Goal: Information Seeking & Learning: Check status

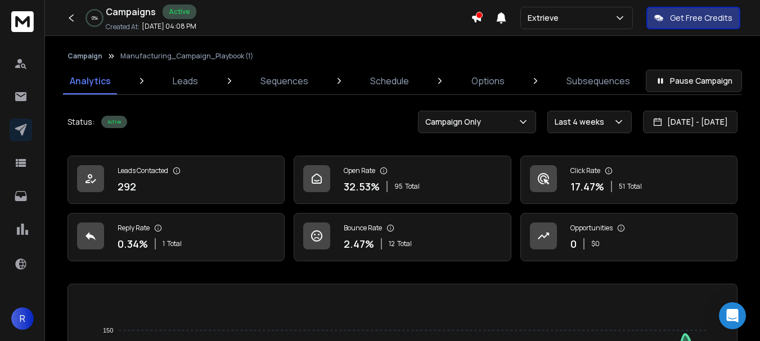
scroll to position [410, 0]
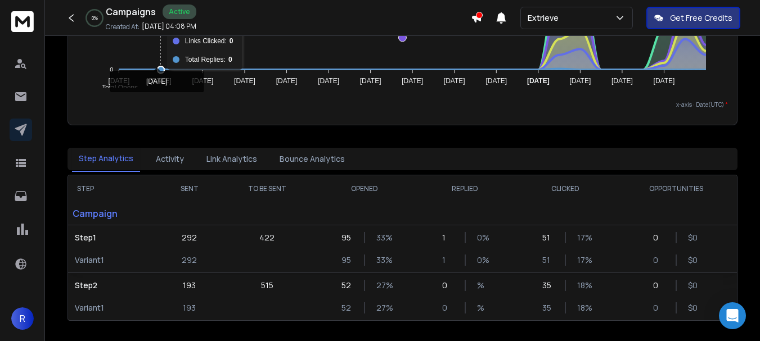
drag, startPoint x: 201, startPoint y: 67, endPoint x: 159, endPoint y: 67, distance: 41.6
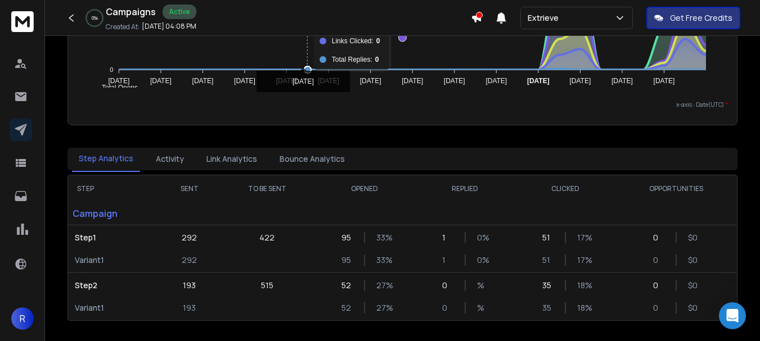
drag, startPoint x: 248, startPoint y: 68, endPoint x: 365, endPoint y: 68, distance: 116.4
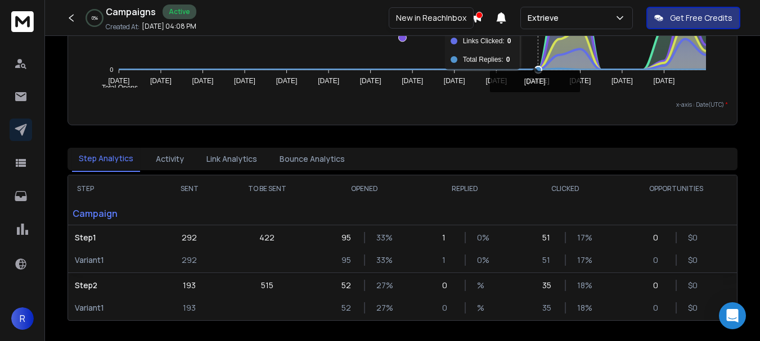
click at [478, 18] on icon at bounding box center [476, 18] width 9 height 9
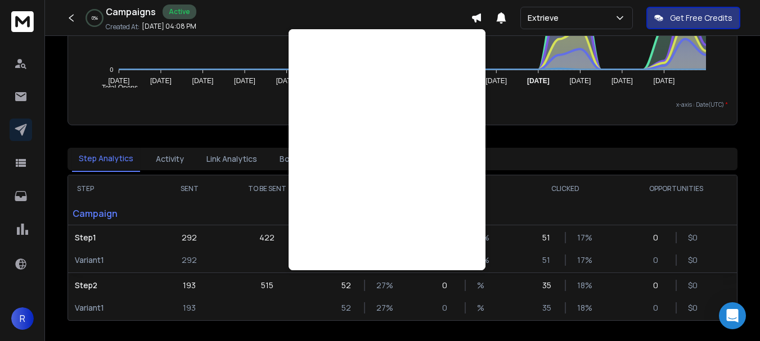
click at [258, 26] on div "0 % Campaigns Active Created At: [DATE] 04:08 PM Extrieve Get Free Credits" at bounding box center [380, 18] width 760 height 36
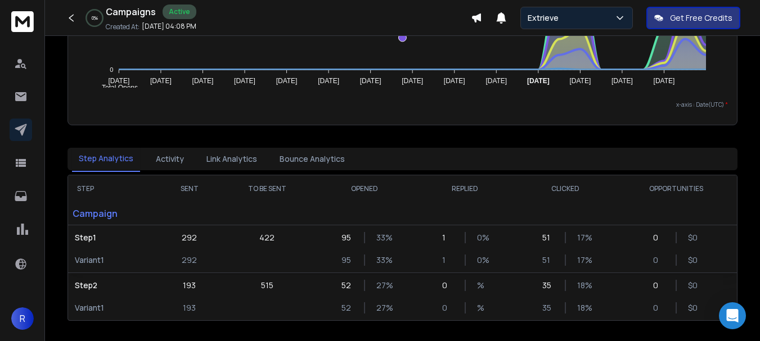
click at [621, 16] on icon "button" at bounding box center [619, 17] width 11 height 11
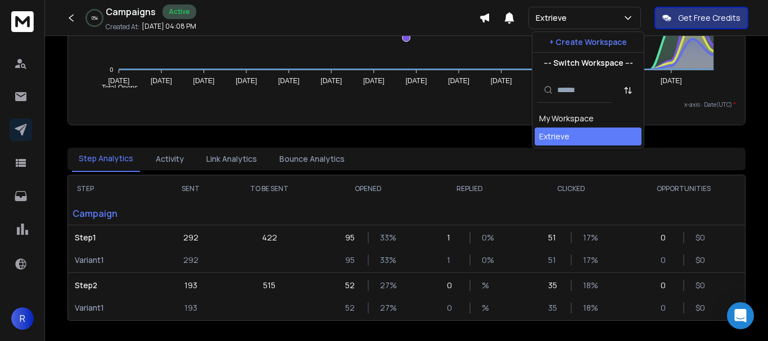
click at [570, 133] on div "Extrieve" at bounding box center [588, 137] width 107 height 18
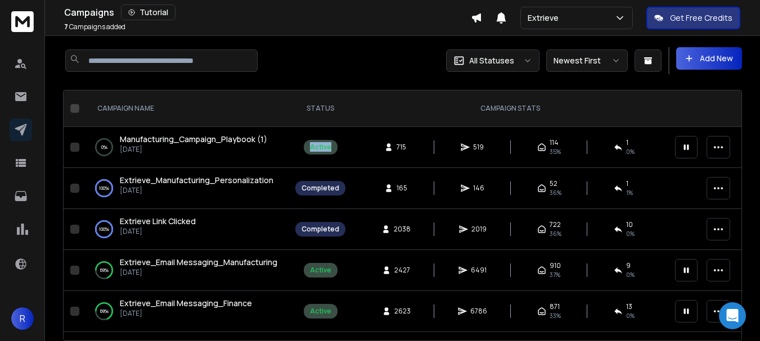
drag, startPoint x: 302, startPoint y: 143, endPoint x: 370, endPoint y: 149, distance: 68.3
click at [342, 147] on td "Active" at bounding box center [321, 147] width 64 height 41
click at [405, 60] on div "Campaigns 7 Campaigns Added All Statuses Newest First Add New" at bounding box center [573, 60] width 340 height 27
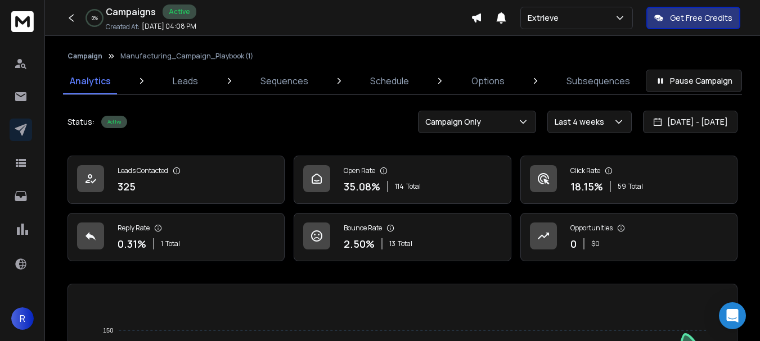
click at [275, 10] on div "0 % Campaigns Active Created At: [DATE] 04:08 PM Extrieve Get Free Credits" at bounding box center [380, 18] width 760 height 36
drag, startPoint x: 195, startPoint y: 12, endPoint x: 164, endPoint y: 11, distance: 30.9
click at [164, 11] on div "Campaigns Active" at bounding box center [151, 12] width 91 height 15
click at [237, 12] on div "0 % Campaigns Active Created At: [DATE] 04:08 PM Extrieve Get Free Credits" at bounding box center [380, 18] width 760 height 36
drag, startPoint x: 191, startPoint y: 11, endPoint x: 167, endPoint y: 13, distance: 24.2
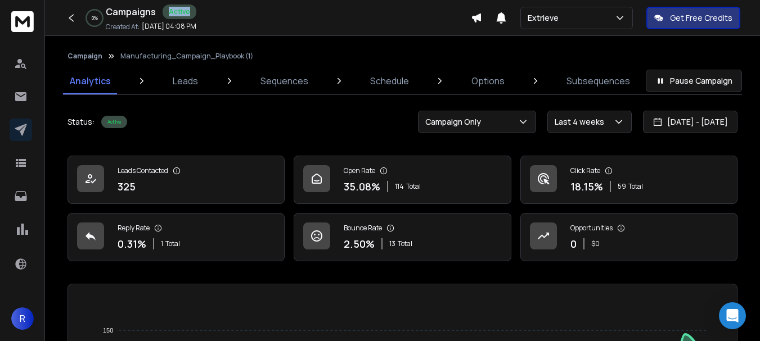
click at [167, 13] on div "Active" at bounding box center [180, 12] width 34 height 15
click at [227, 14] on div "0 % Campaigns Active Created At: [DATE] 04:08 PM Extrieve Get Free Credits" at bounding box center [380, 18] width 760 height 36
drag, startPoint x: 186, startPoint y: 11, endPoint x: 160, endPoint y: 11, distance: 26.4
click at [160, 11] on div "Campaigns Active" at bounding box center [151, 12] width 91 height 15
click at [242, 14] on div "0 % Campaigns Active Created At: [DATE] 04:08 PM Extrieve Get Free Credits" at bounding box center [380, 18] width 760 height 36
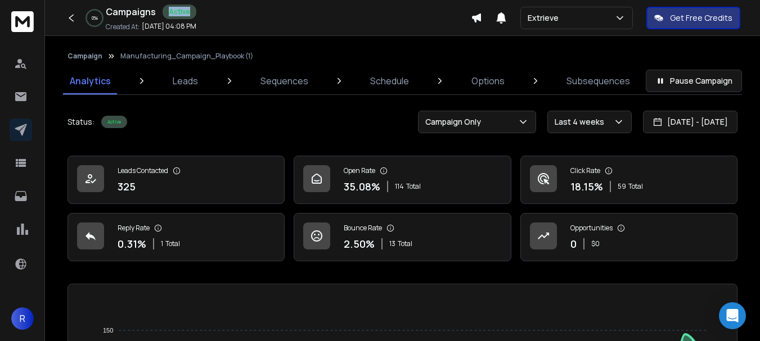
drag, startPoint x: 191, startPoint y: 11, endPoint x: 166, endPoint y: 11, distance: 24.8
click at [166, 11] on div "Active" at bounding box center [180, 12] width 34 height 15
click at [242, 12] on div "0 % Campaigns Active Created At: [DATE] 04:08 PM Extrieve Get Free Credits" at bounding box center [380, 18] width 760 height 36
drag, startPoint x: 198, startPoint y: 11, endPoint x: 170, endPoint y: 12, distance: 27.6
click at [170, 12] on div "Campaigns Active" at bounding box center [151, 12] width 91 height 15
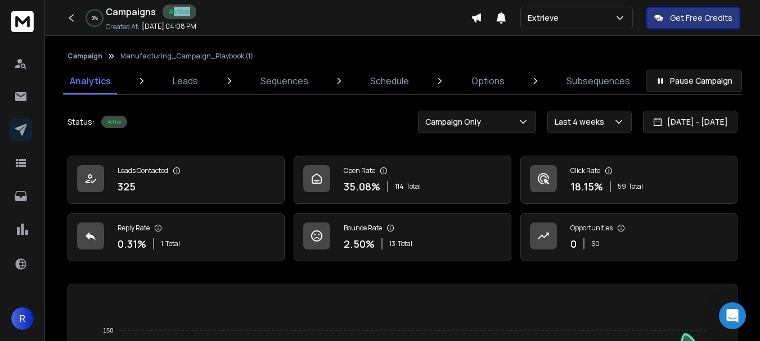
click at [246, 12] on div "0 % Campaigns Active Created At: [DATE] 04:08 PM Extrieve Get Free Credits" at bounding box center [380, 18] width 760 height 36
drag, startPoint x: 195, startPoint y: 12, endPoint x: 256, endPoint y: 14, distance: 60.8
click at [166, 14] on div "Campaigns Active" at bounding box center [151, 12] width 91 height 15
click at [257, 14] on div "0 % Campaigns Active Created At: [DATE] 04:08 PM Extrieve Get Free Credits" at bounding box center [380, 18] width 760 height 36
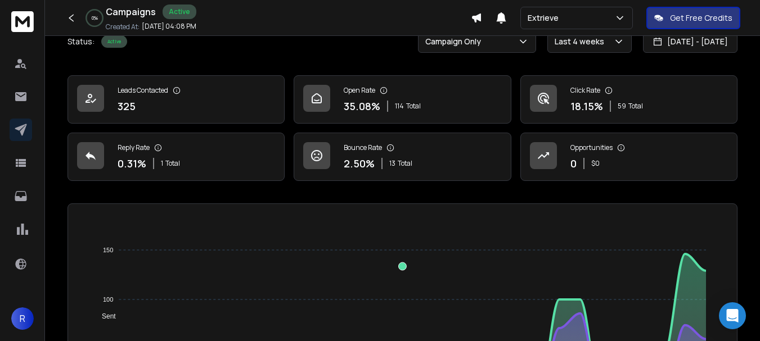
scroll to position [90, 0]
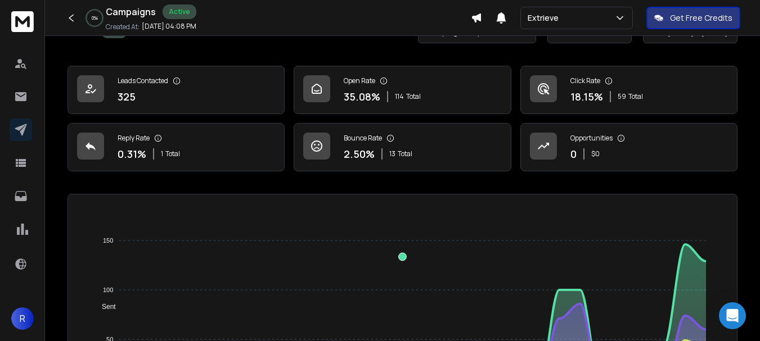
drag, startPoint x: 100, startPoint y: 216, endPoint x: 524, endPoint y: 214, distance: 424.2
click at [524, 214] on div "Sent Total Opens Unique Opens Links Clicked Total Replies" at bounding box center [402, 262] width 618 height 98
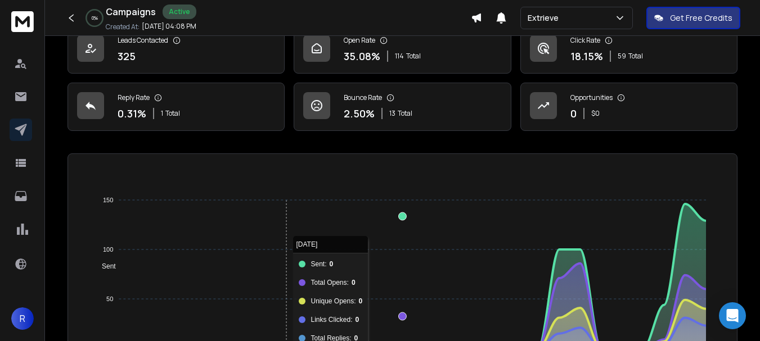
scroll to position [146, 0]
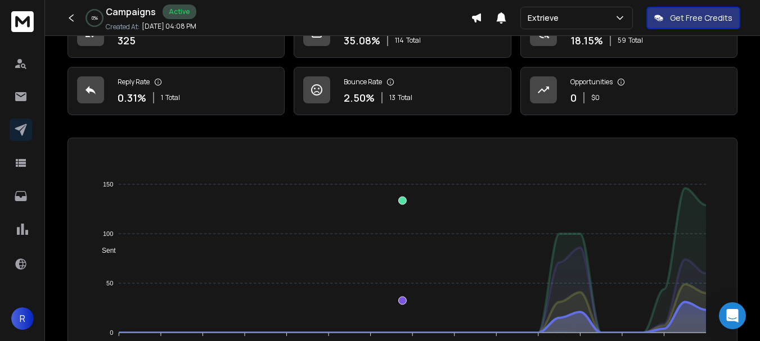
drag, startPoint x: 430, startPoint y: 160, endPoint x: 311, endPoint y: 163, distance: 119.3
click at [311, 163] on div "Sent Total Opens Unique Opens Links Clicked Total Replies" at bounding box center [402, 205] width 618 height 98
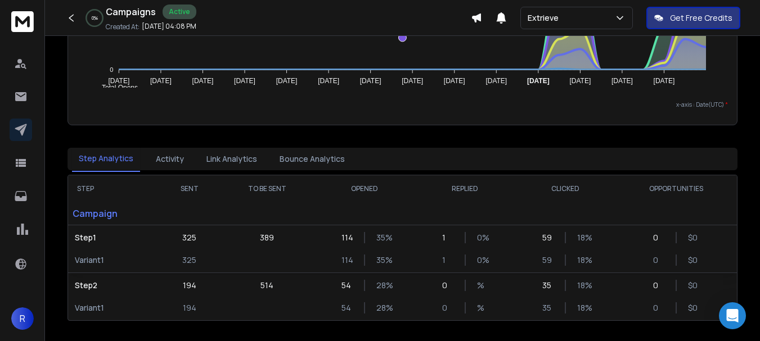
scroll to position [0, 0]
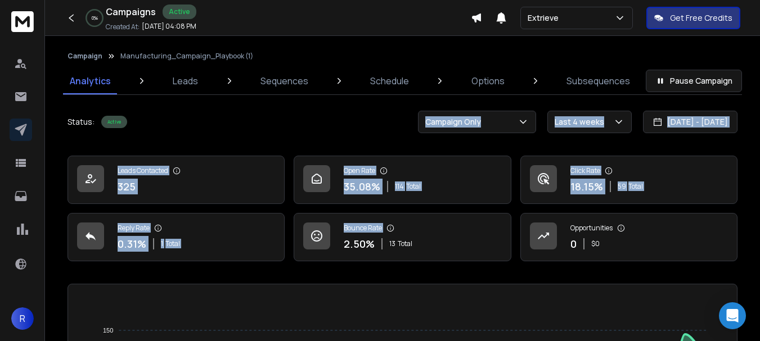
drag, startPoint x: 348, startPoint y: 115, endPoint x: 409, endPoint y: 235, distance: 134.6
click at [347, 131] on div "Status: Active Pause Campaign Campaign Only Last 4 weeks [DATE] - [DATE]" at bounding box center [403, 122] width 670 height 23
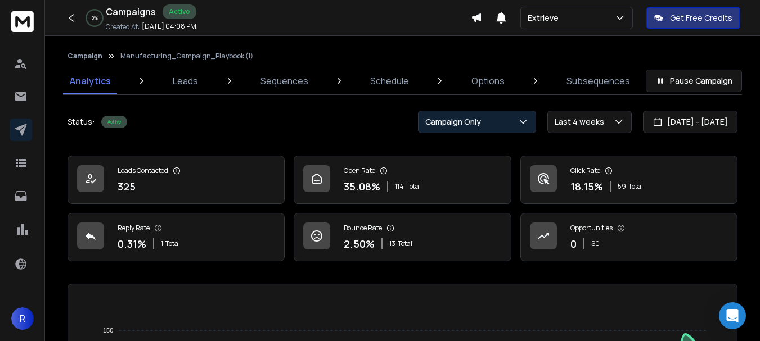
click at [518, 122] on icon at bounding box center [523, 121] width 11 height 11
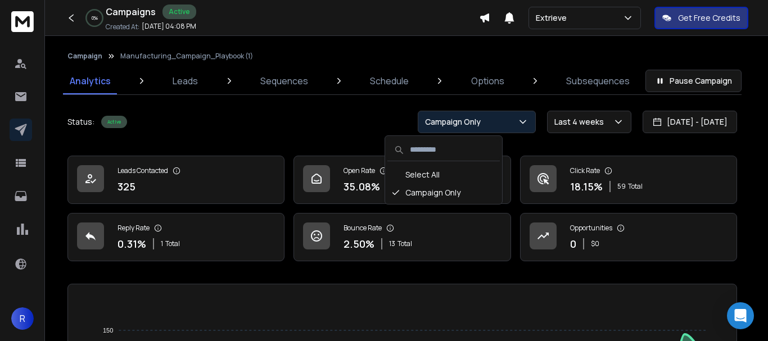
click at [518, 122] on icon at bounding box center [523, 121] width 11 height 11
click at [331, 126] on div "Status: Active Pause Campaign Campaign Only Last 4 weeks [DATE] - [DATE]" at bounding box center [403, 122] width 670 height 23
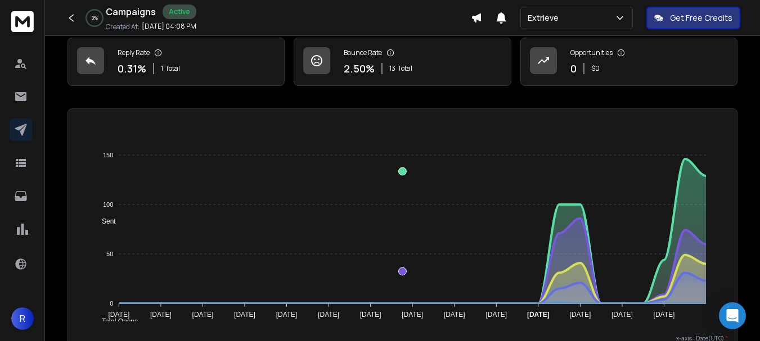
scroll to position [225, 0]
